Goal: Navigation & Orientation: Find specific page/section

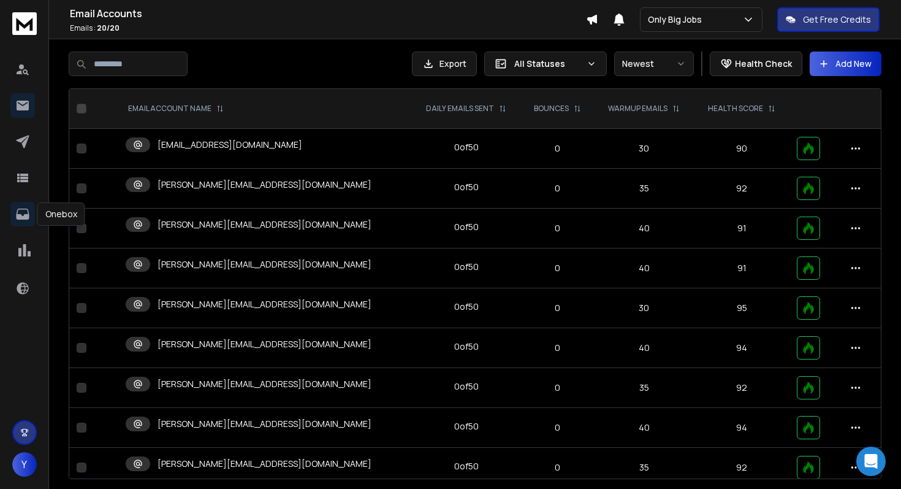
click at [28, 211] on icon at bounding box center [22, 214] width 13 height 11
click at [23, 210] on icon at bounding box center [22, 214] width 15 height 15
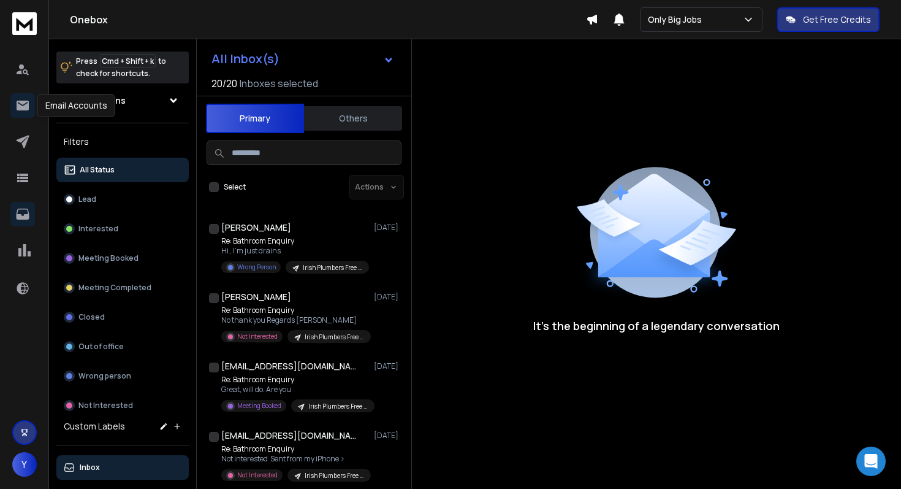
click at [23, 109] on icon at bounding box center [23, 106] width 12 height 10
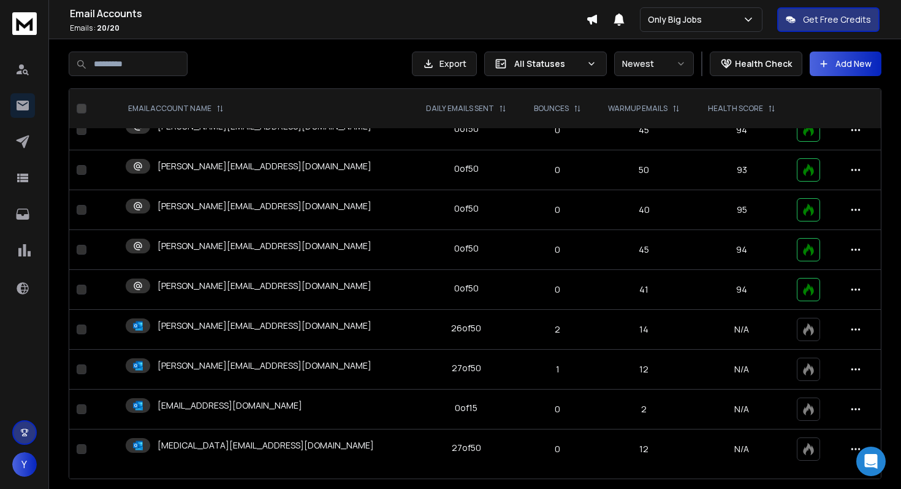
scroll to position [426, 0]
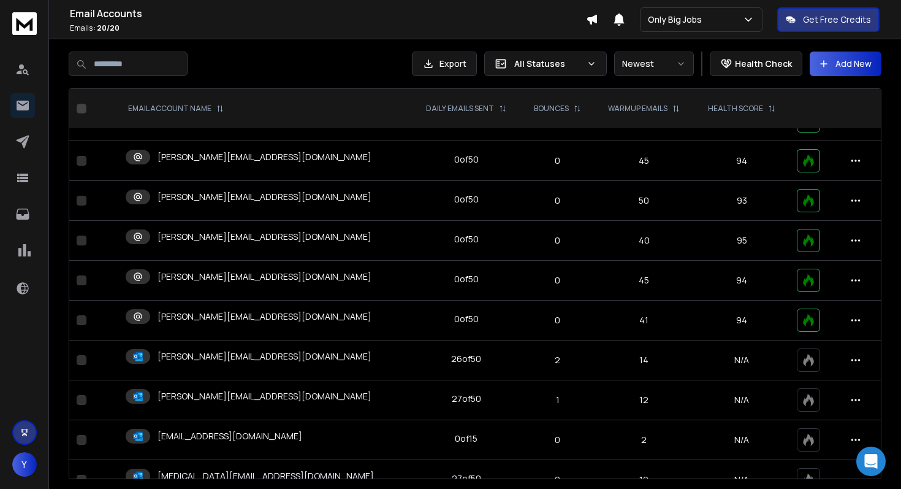
click at [224, 274] on p "[PERSON_NAME][EMAIL_ADDRESS][DOMAIN_NAME]" at bounding box center [265, 276] width 214 height 12
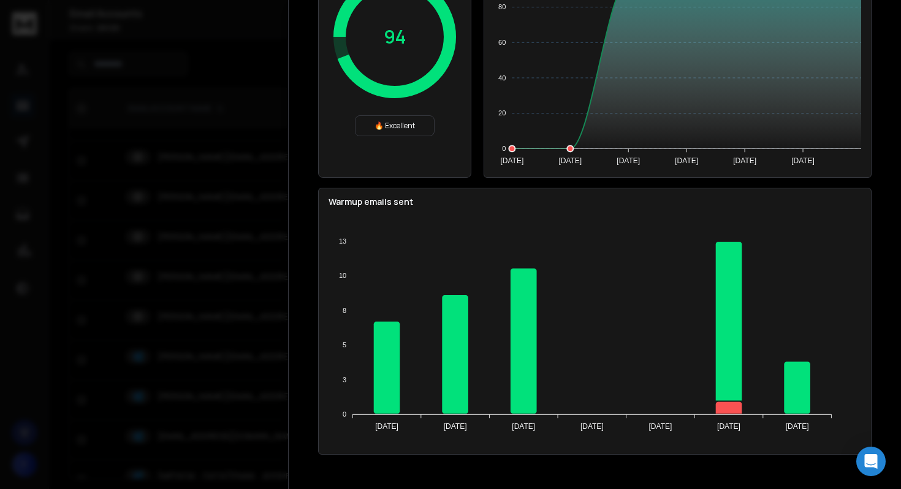
scroll to position [499, 0]
